Goal: Communication & Community: Answer question/provide support

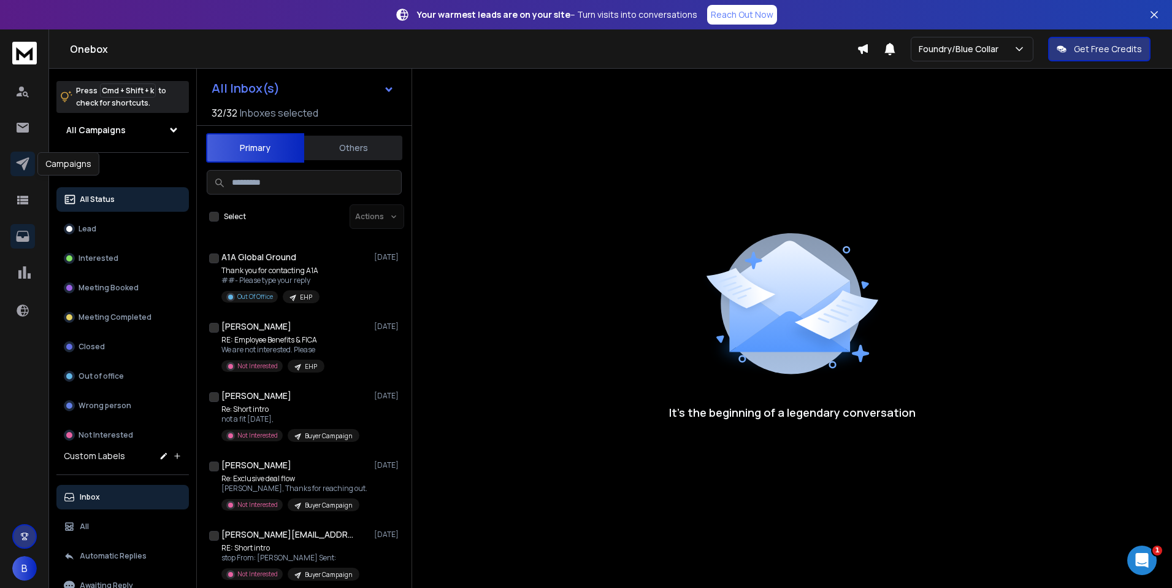
click at [25, 164] on icon at bounding box center [22, 163] width 13 height 13
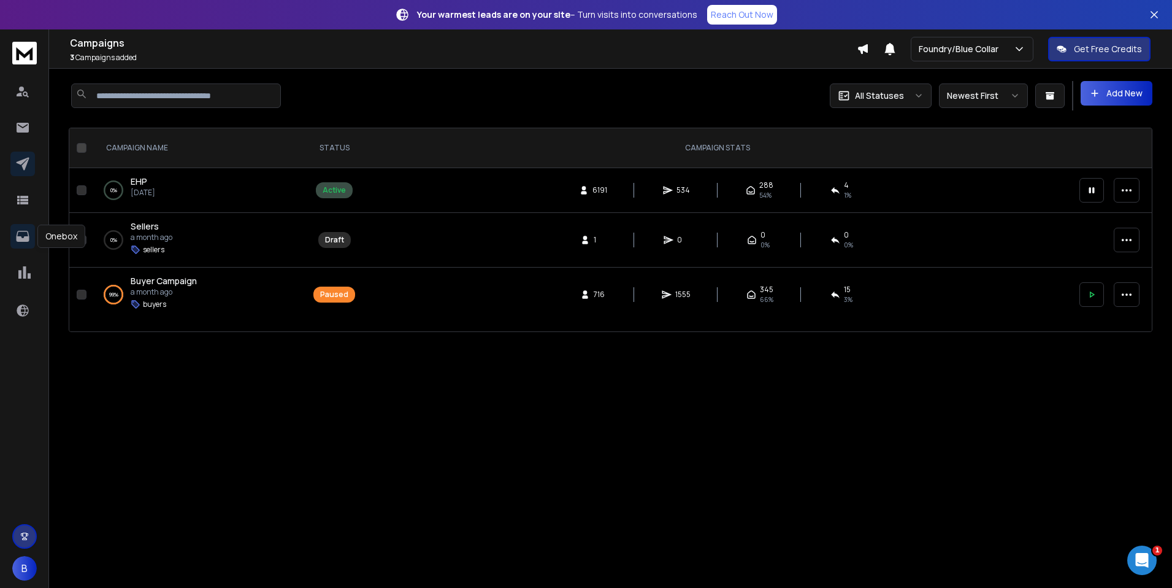
click at [23, 235] on icon at bounding box center [22, 236] width 15 height 15
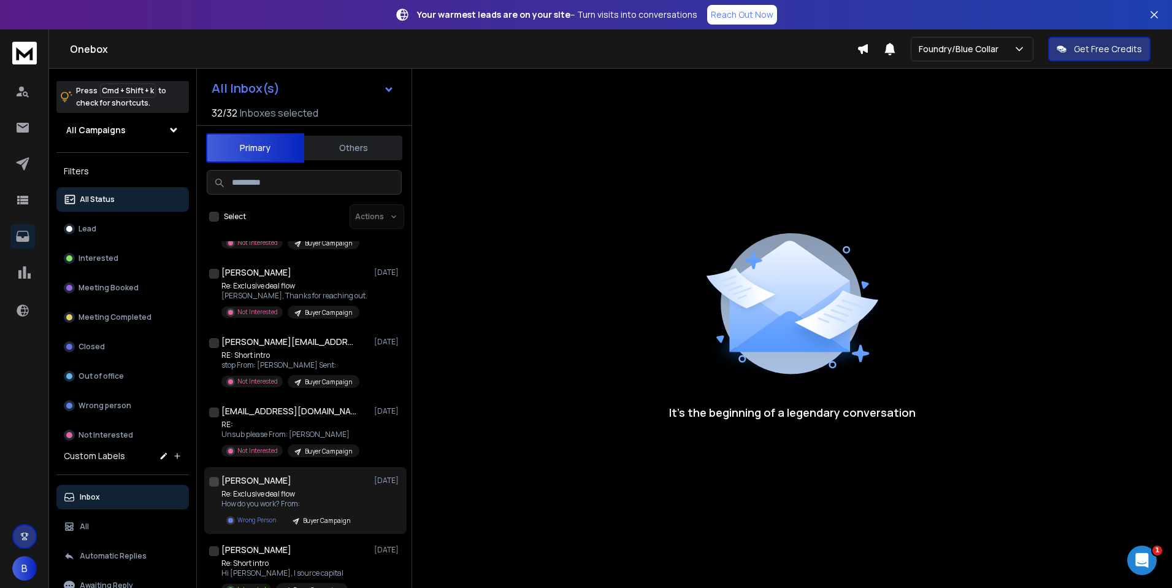
scroll to position [192, 0]
click at [320, 487] on div "Abdel J. Karim 21 Aug" at bounding box center [311, 481] width 180 height 12
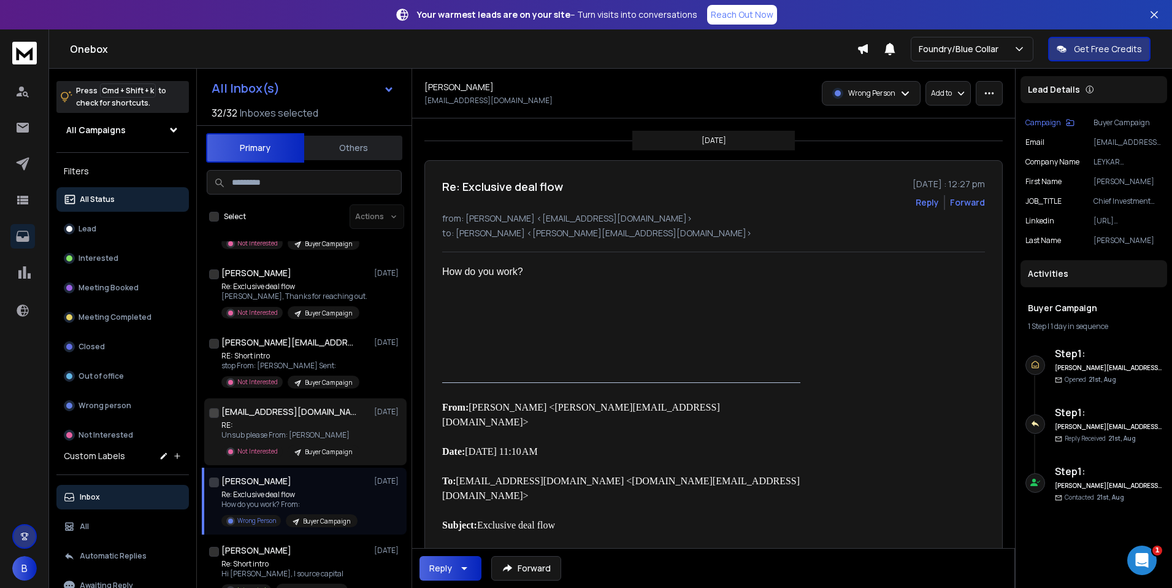
scroll to position [0, 0]
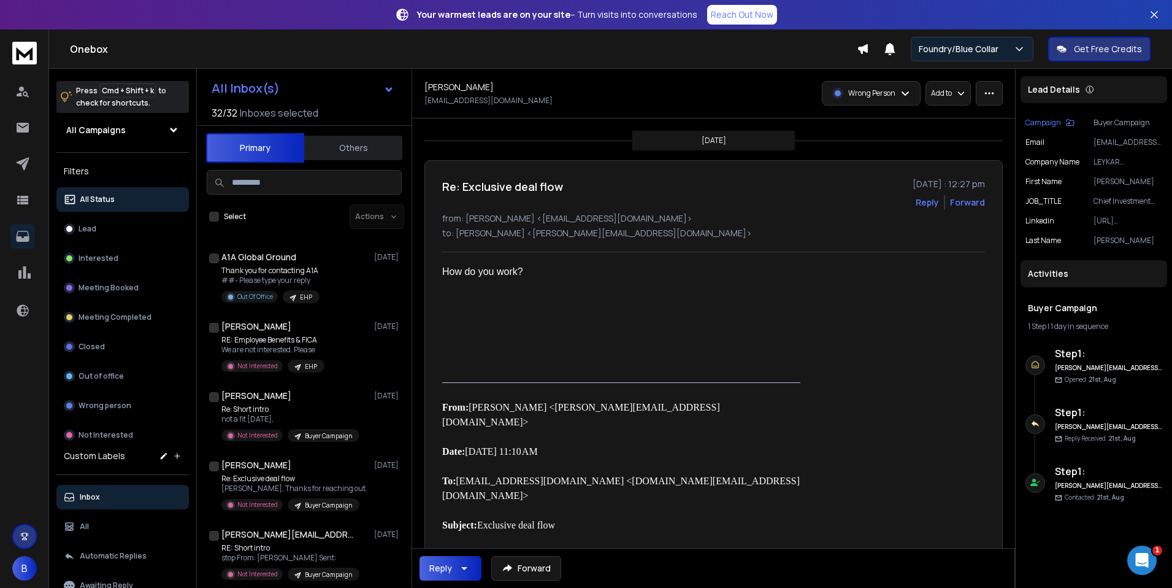
click at [1010, 42] on button "Foundry/Blue Collar" at bounding box center [972, 49] width 123 height 25
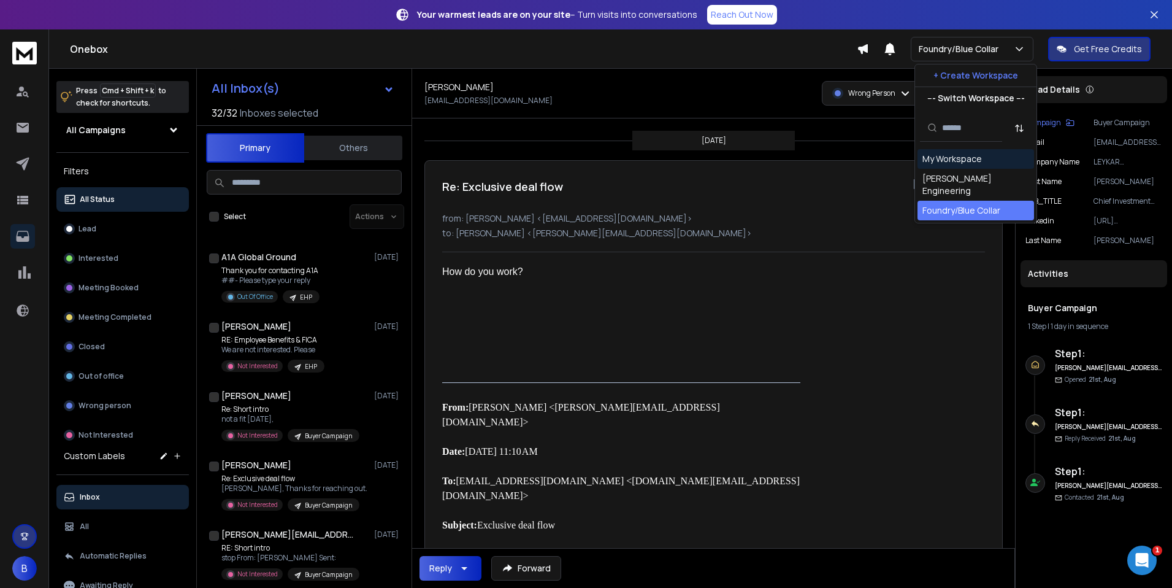
click at [949, 160] on div "My Workspace" at bounding box center [953, 159] width 60 height 12
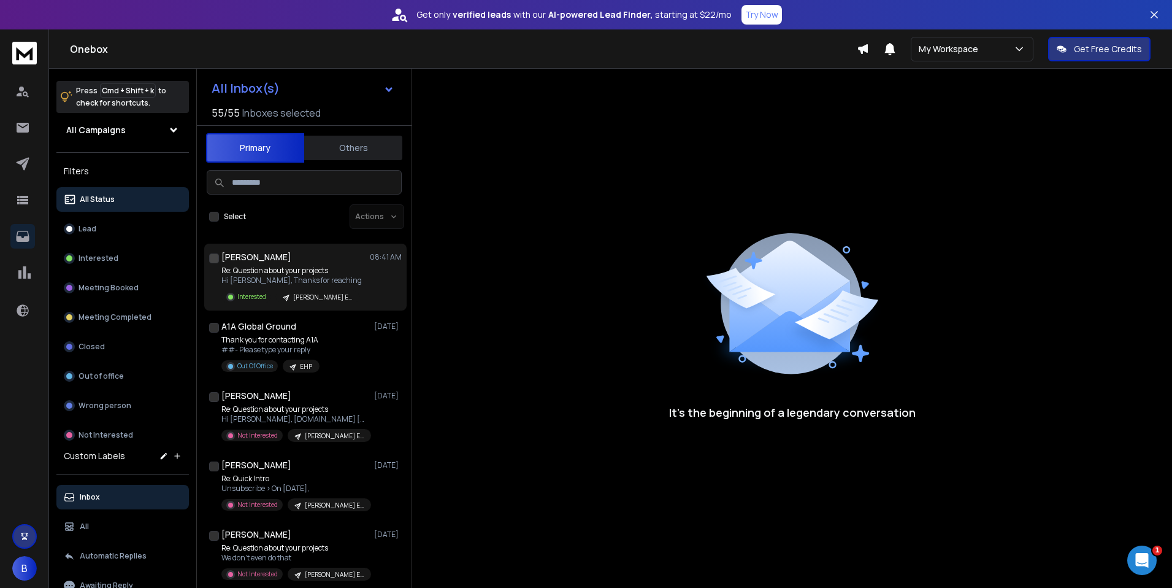
click at [334, 273] on p "Re: Question about your projects" at bounding box center [291, 271] width 140 height 10
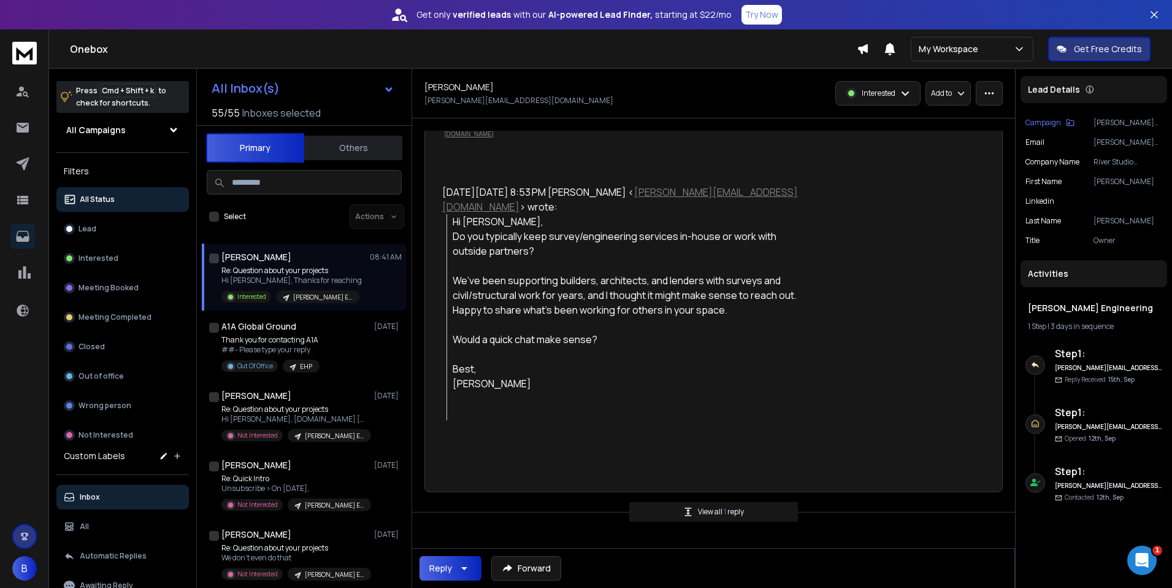
scroll to position [425, 0]
click at [724, 514] on div "View all 1 reply" at bounding box center [713, 509] width 169 height 20
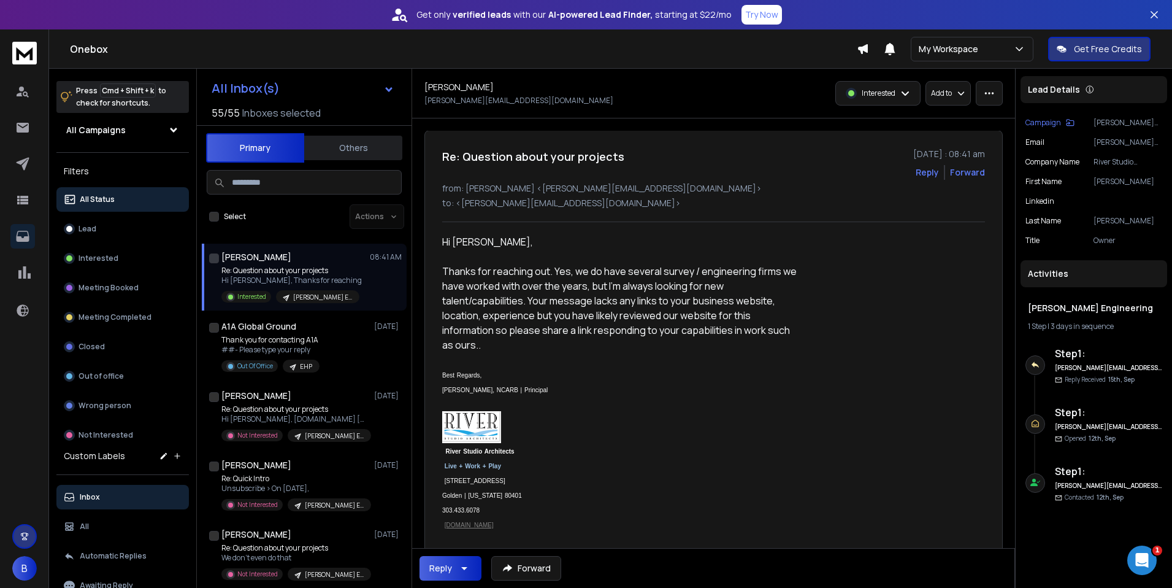
scroll to position [0, 0]
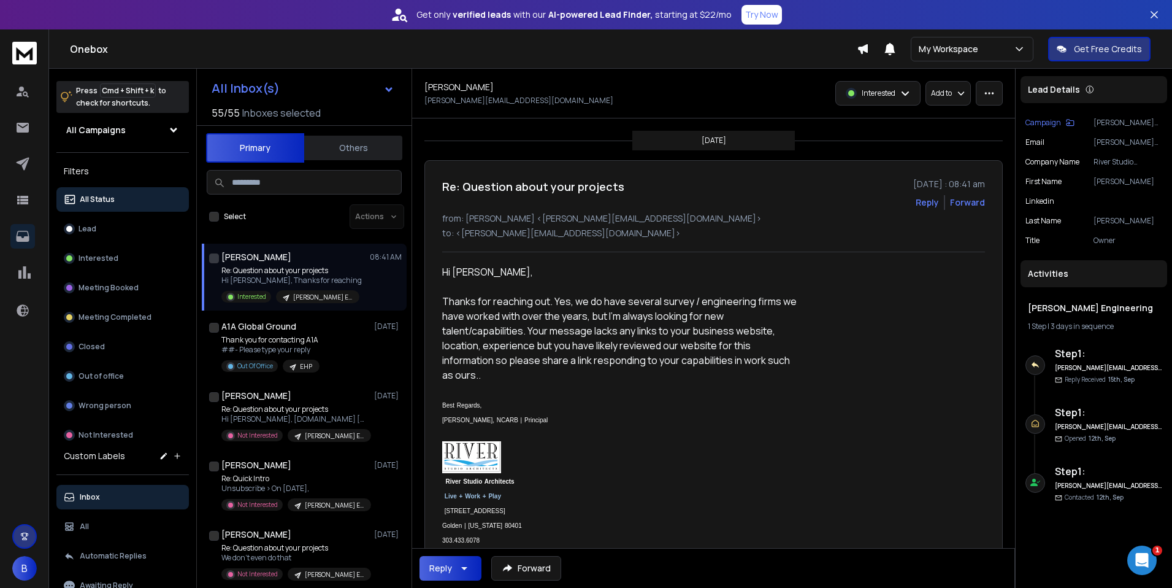
click at [447, 573] on div "Reply" at bounding box center [440, 568] width 23 height 12
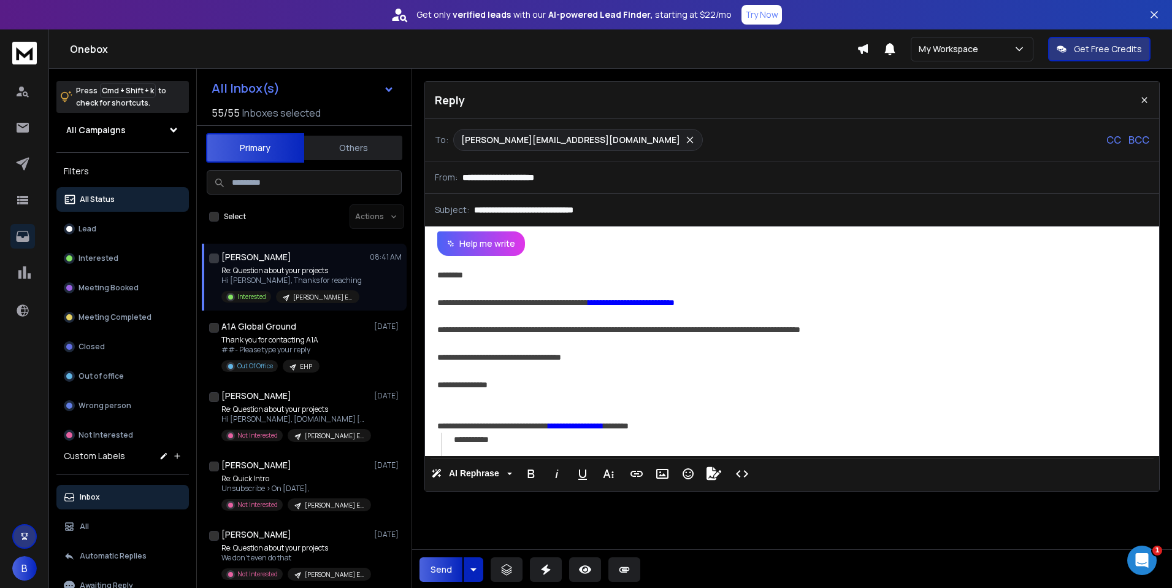
click at [442, 567] on button "Send" at bounding box center [441, 569] width 43 height 25
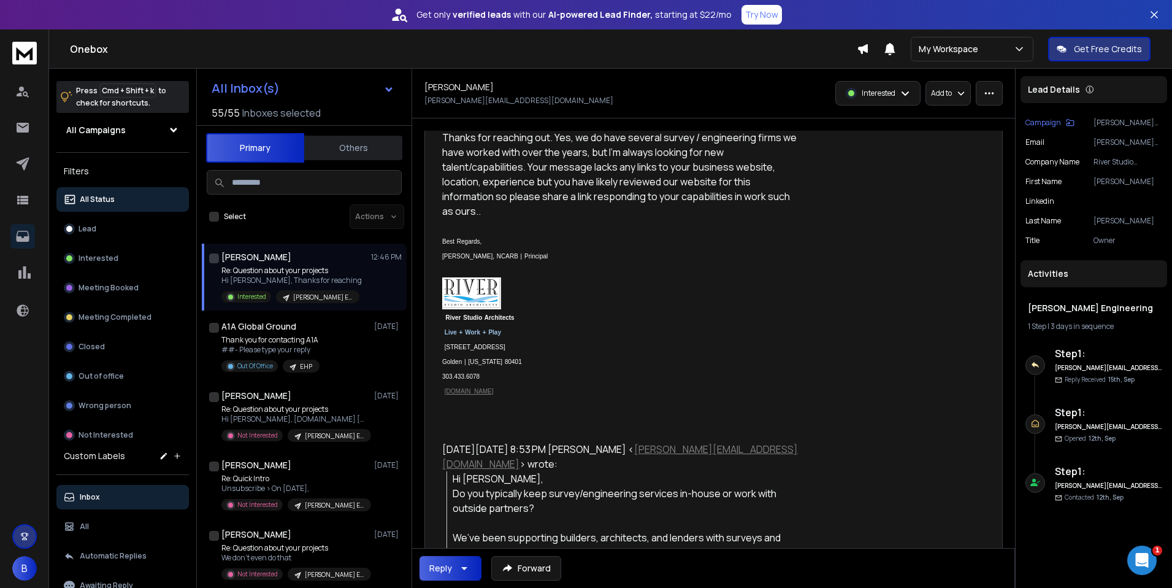
scroll to position [169, 0]
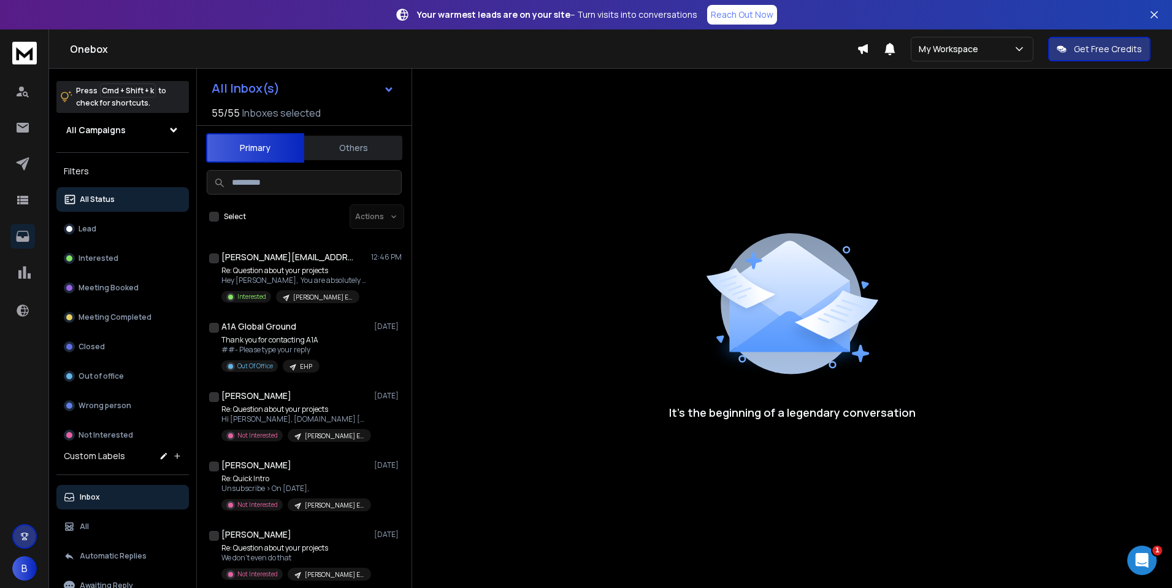
click at [349, 148] on button "Others" at bounding box center [353, 147] width 98 height 27
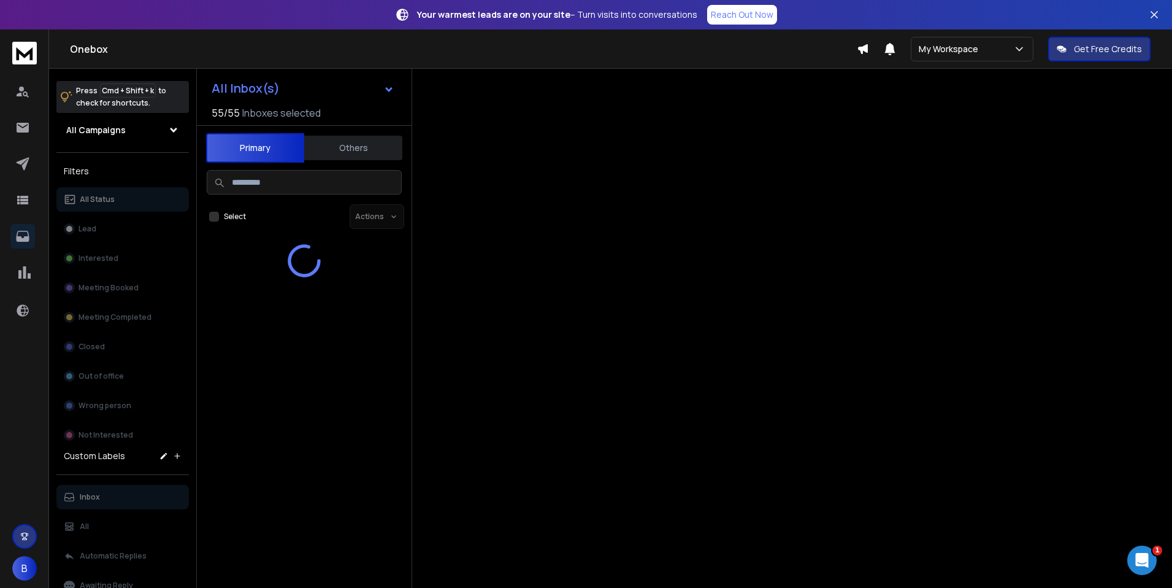
click at [267, 145] on button "Primary" at bounding box center [255, 147] width 98 height 29
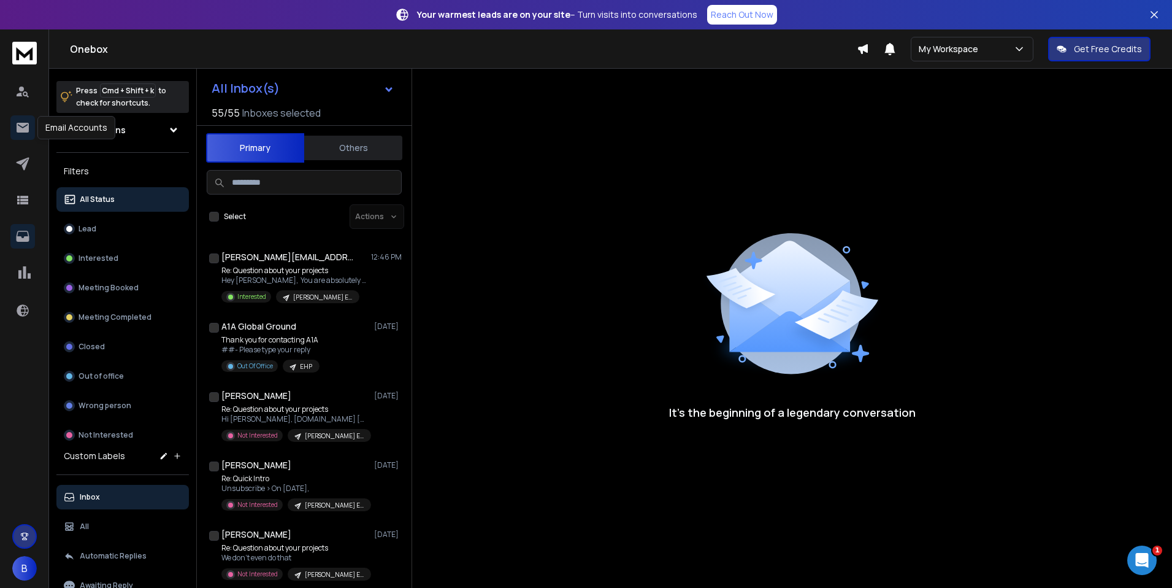
click at [27, 129] on icon at bounding box center [23, 128] width 12 height 10
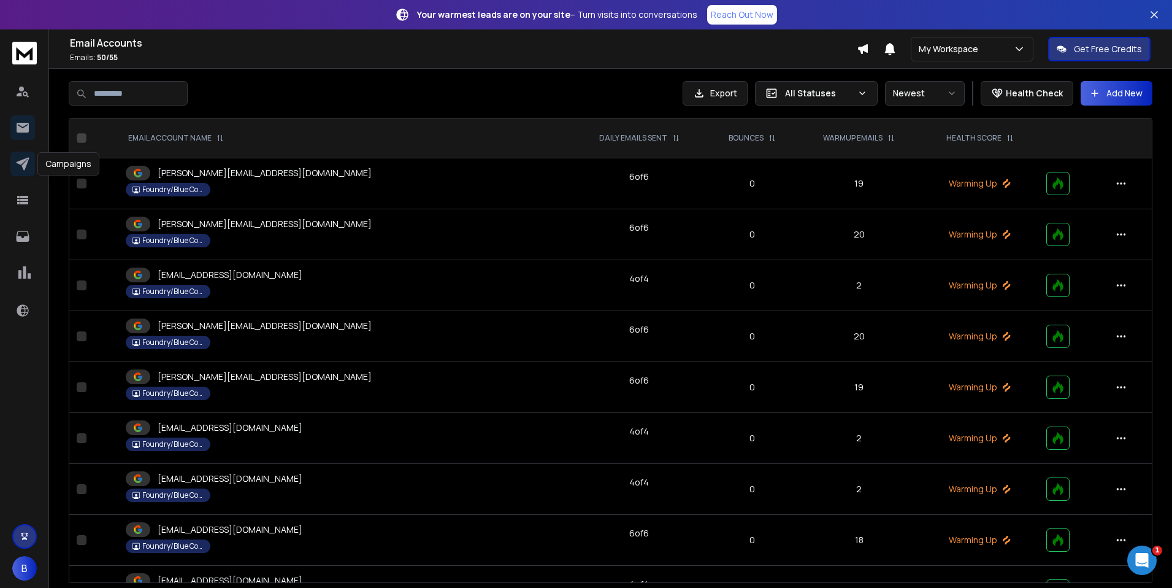
click at [25, 165] on icon at bounding box center [22, 163] width 13 height 13
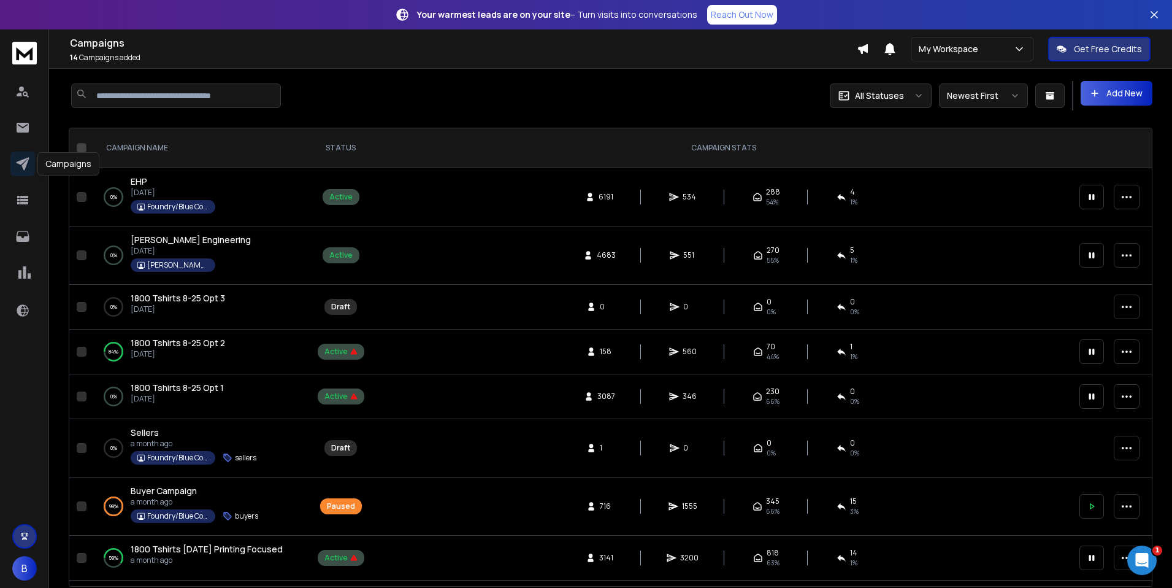
click at [25, 165] on icon at bounding box center [22, 163] width 13 height 13
